Goal: Task Accomplishment & Management: Manage account settings

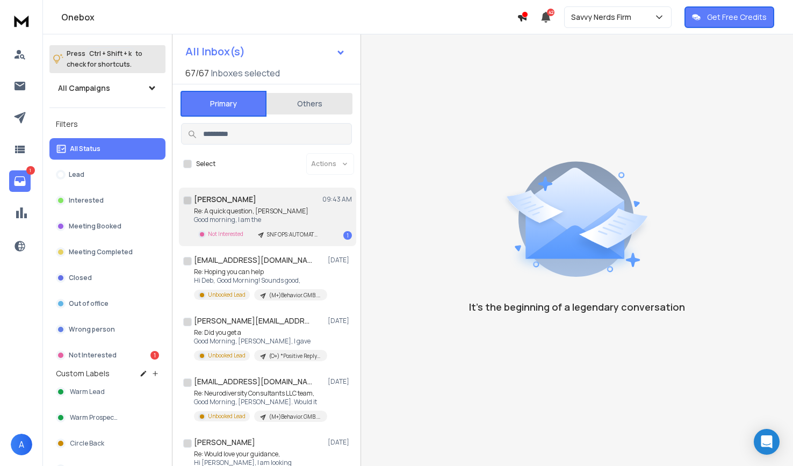
click at [270, 213] on p "Re: A quick question, Mel" at bounding box center [258, 211] width 129 height 9
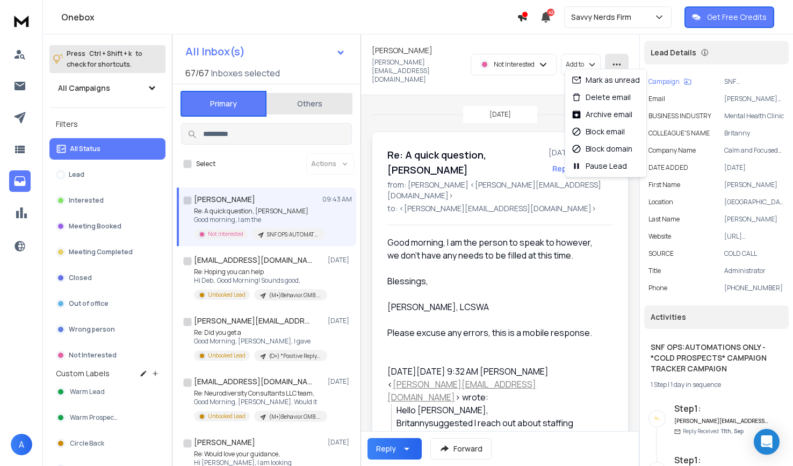
click at [621, 60] on icon "button" at bounding box center [617, 65] width 10 height 10
click at [587, 134] on div "Block email" at bounding box center [597, 131] width 53 height 11
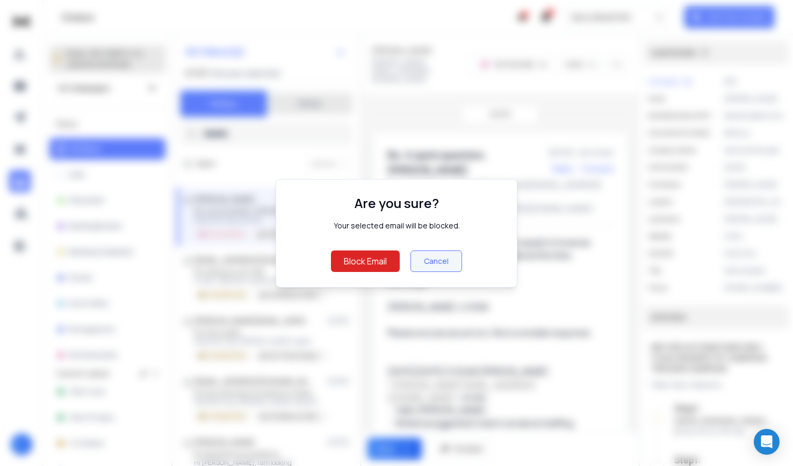
click at [445, 258] on button "Cancel" at bounding box center [436, 260] width 52 height 21
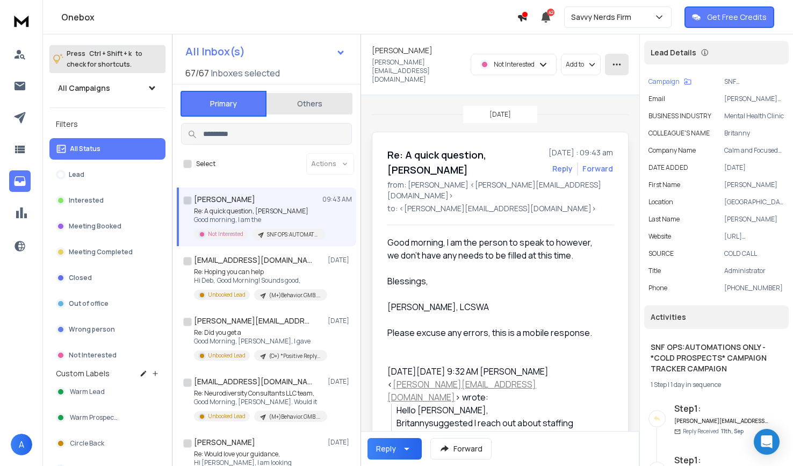
click at [621, 60] on icon "button" at bounding box center [617, 65] width 10 height 10
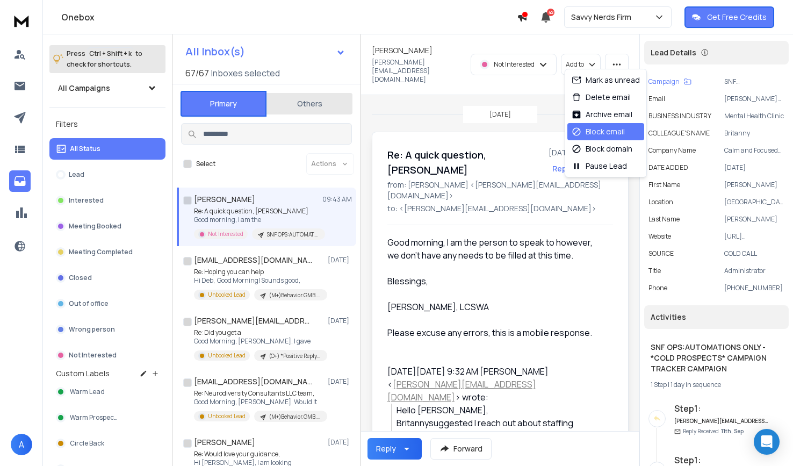
click at [589, 134] on div "Block email" at bounding box center [597, 131] width 53 height 11
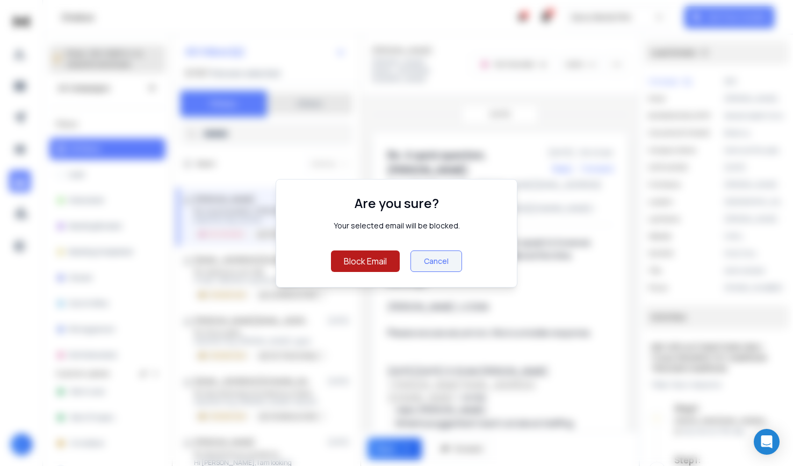
click at [344, 267] on button "Block Email" at bounding box center [365, 260] width 69 height 21
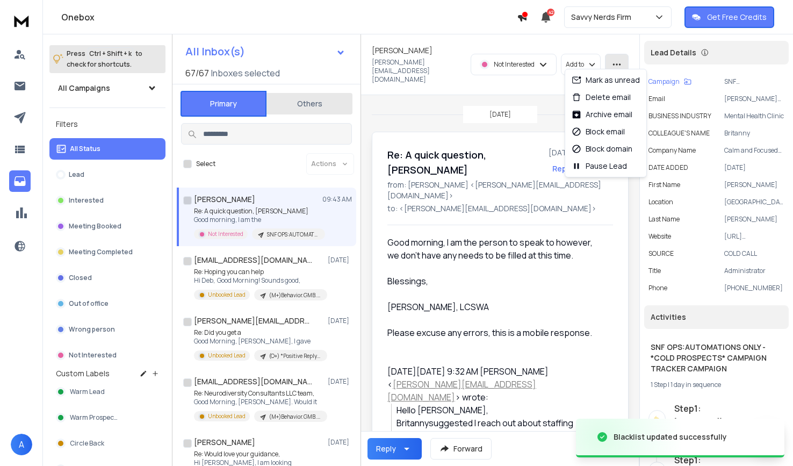
click at [621, 60] on icon "button" at bounding box center [617, 65] width 10 height 10
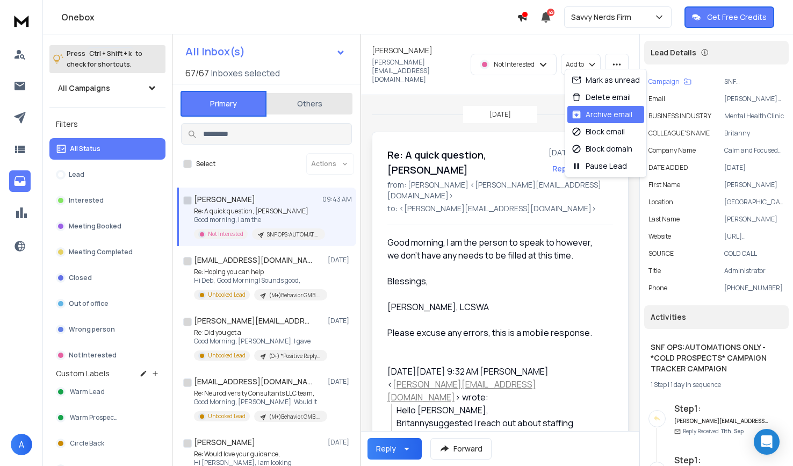
click at [578, 112] on icon at bounding box center [577, 115] width 8 height 8
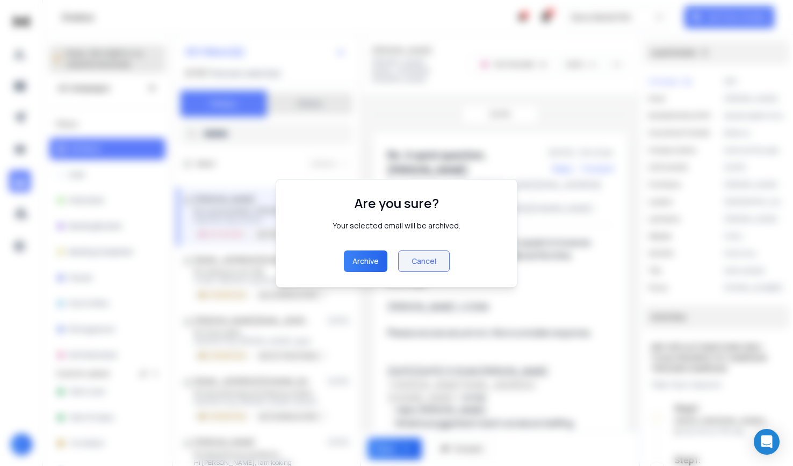
click at [365, 257] on p "archive" at bounding box center [365, 261] width 26 height 11
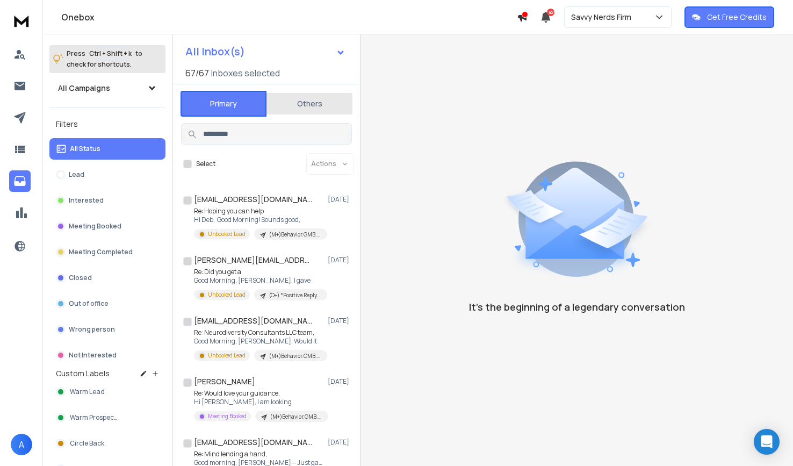
click at [452, 215] on div "It’s the beginning of a legendary conversation" at bounding box center [577, 232] width 432 height 396
click at [445, 222] on div "It’s the beginning of a legendary conversation" at bounding box center [577, 232] width 432 height 396
click at [436, 183] on div "It’s the beginning of a legendary conversation" at bounding box center [577, 232] width 432 height 396
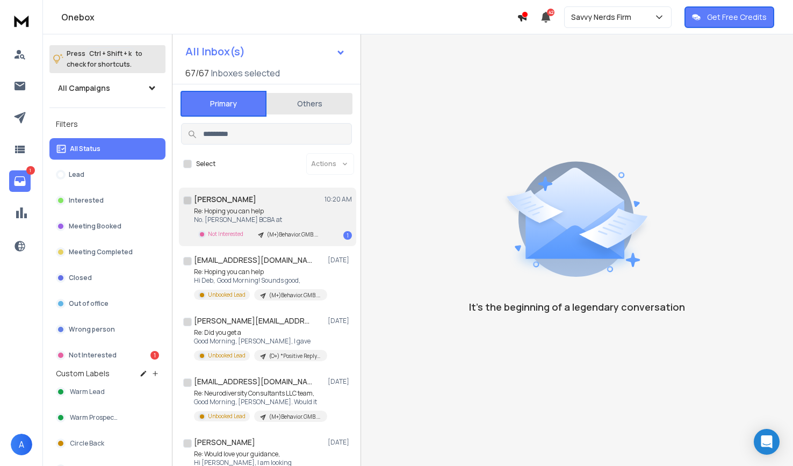
click at [252, 207] on p "Re: Hoping you can help" at bounding box center [258, 211] width 129 height 9
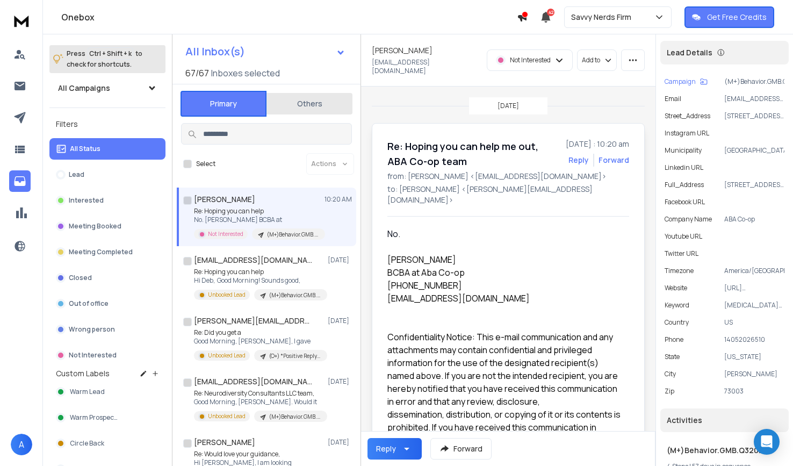
click at [531, 292] on div "Jmalwickbcba@gmail.com" at bounding box center [503, 298] width 233 height 13
click at [633, 55] on icon "button" at bounding box center [633, 60] width 10 height 10
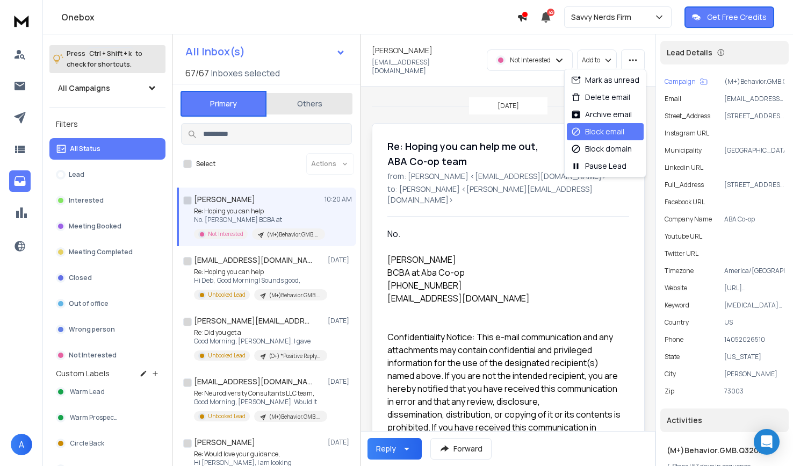
click at [591, 132] on div "Block email" at bounding box center [597, 131] width 53 height 11
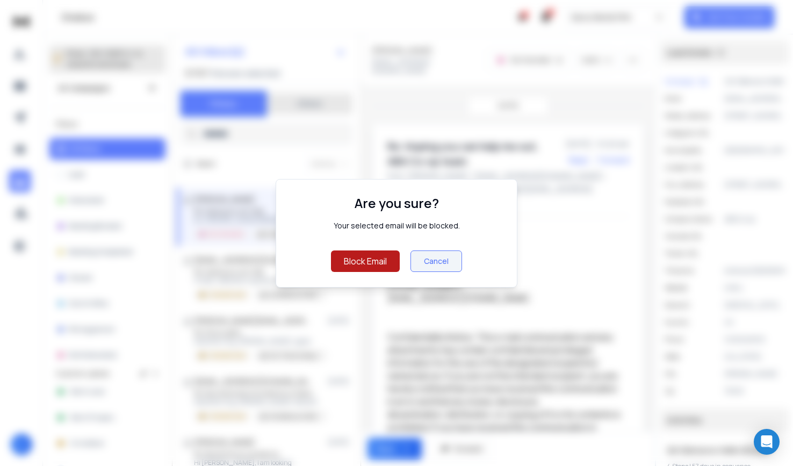
click at [373, 257] on button "Block Email" at bounding box center [365, 260] width 69 height 21
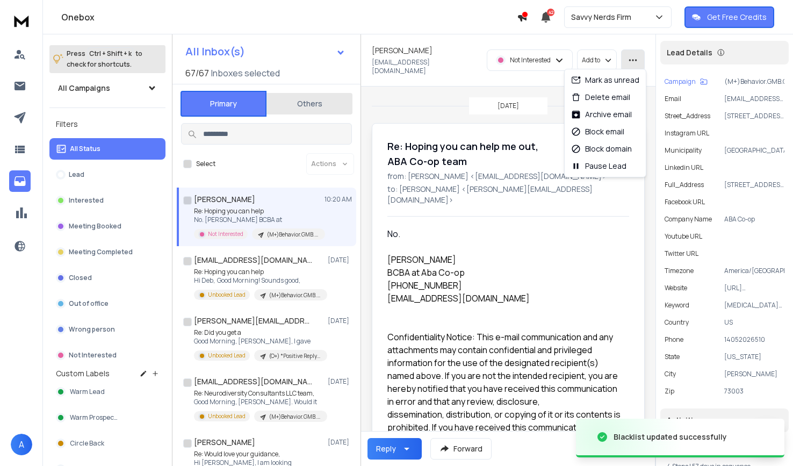
click at [622, 63] on button "button" at bounding box center [633, 59] width 24 height 21
click at [593, 113] on div "Archive email" at bounding box center [601, 114] width 61 height 11
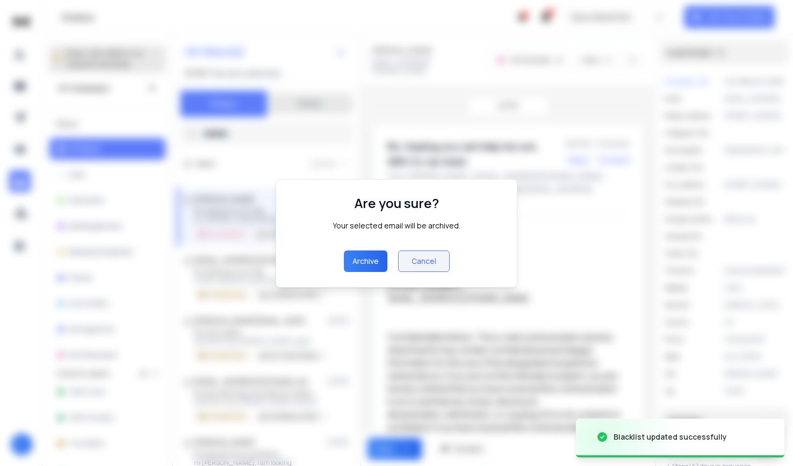
click at [352, 257] on p "archive" at bounding box center [365, 261] width 26 height 11
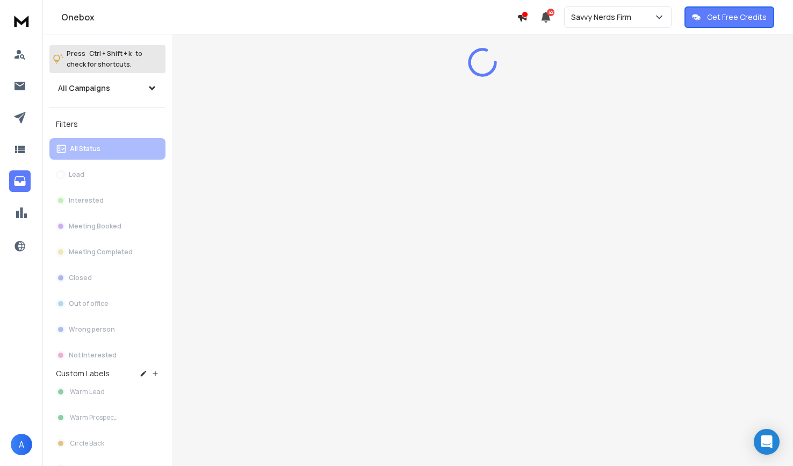
click at [255, 280] on div "Press Ctrl + Shift + k to check for shortcuts. All Campaigns All Campaigns Filt…" at bounding box center [418, 267] width 750 height 466
